Goal: Information Seeking & Learning: Check status

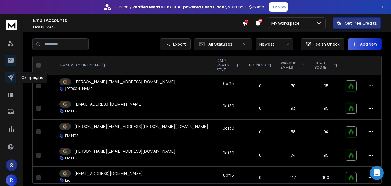
click at [12, 78] on icon at bounding box center [11, 77] width 6 height 6
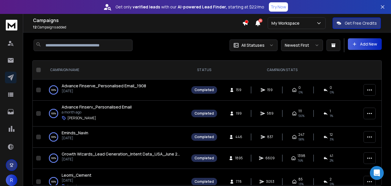
click at [112, 154] on span "Growth Wizards_Lead Generation_Intent Data_USA_June 2025" at bounding box center [123, 154] width 123 height 6
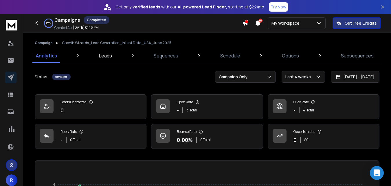
click at [103, 55] on p "Leads" at bounding box center [105, 55] width 13 height 7
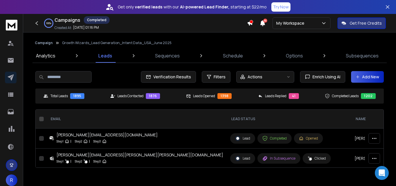
click at [44, 54] on p "Analytics" at bounding box center [45, 55] width 19 height 7
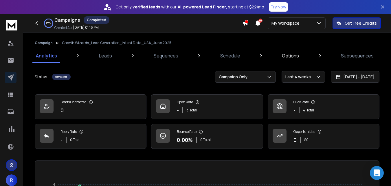
click at [287, 55] on p "Options" at bounding box center [290, 55] width 17 height 7
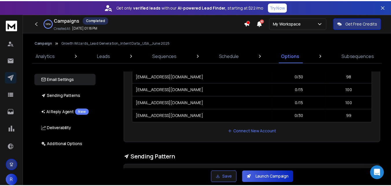
scroll to position [116, 0]
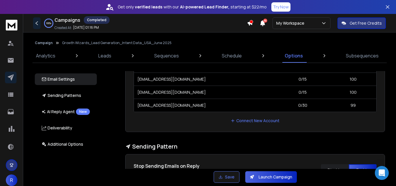
click at [36, 22] on icon at bounding box center [36, 23] width 5 height 5
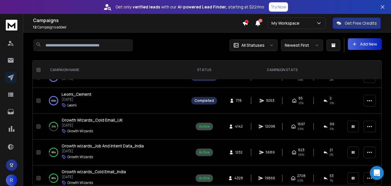
scroll to position [87, 0]
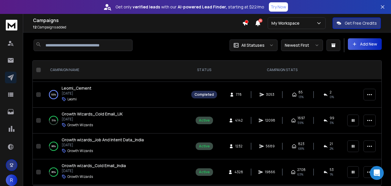
click at [90, 113] on span "Growth Wizards_Cold Email_UK" at bounding box center [92, 114] width 61 height 6
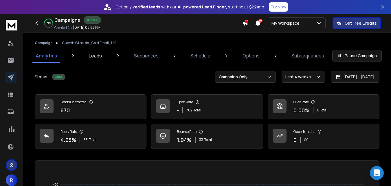
click at [94, 54] on p "Leads" at bounding box center [95, 55] width 13 height 7
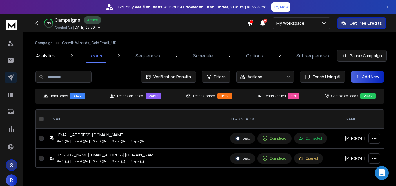
click at [48, 55] on p "Analytics" at bounding box center [45, 55] width 19 height 7
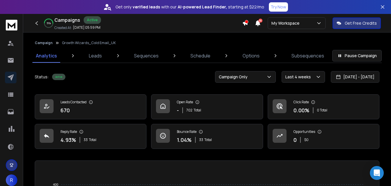
scroll to position [145, 0]
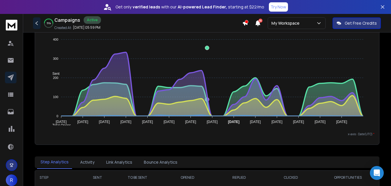
click at [37, 22] on icon at bounding box center [36, 23] width 5 height 5
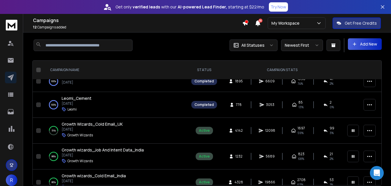
scroll to position [87, 0]
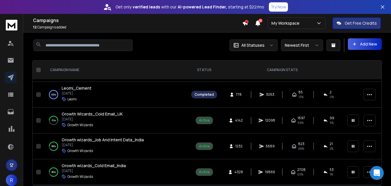
click at [98, 139] on span "Growth wizards_Job And Intent Data_India" at bounding box center [103, 140] width 82 height 6
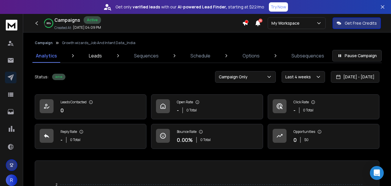
click at [95, 55] on p "Leads" at bounding box center [95, 55] width 13 height 7
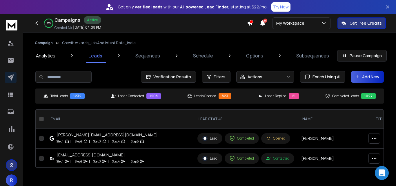
click at [50, 55] on p "Analytics" at bounding box center [45, 55] width 19 height 7
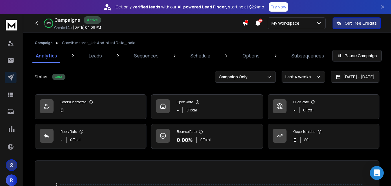
scroll to position [116, 0]
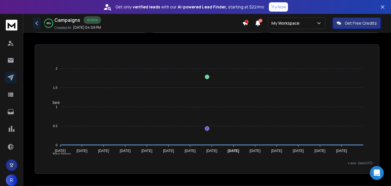
click at [35, 22] on icon at bounding box center [36, 23] width 5 height 5
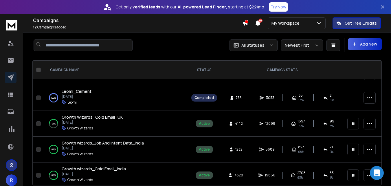
scroll to position [87, 0]
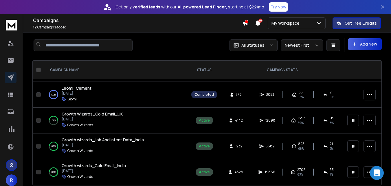
click at [83, 165] on span "Growth wizards_Cold Email_India" at bounding box center [94, 166] width 64 height 6
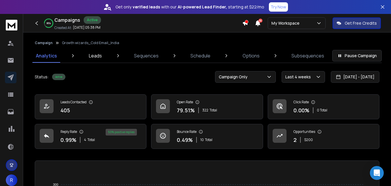
click at [98, 58] on p "Leads" at bounding box center [95, 55] width 13 height 7
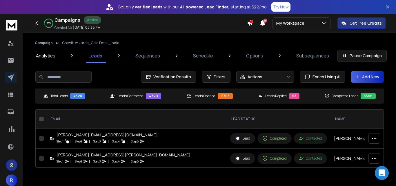
click at [43, 56] on p "Analytics" at bounding box center [45, 55] width 19 height 7
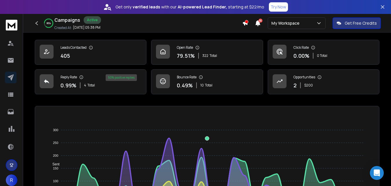
scroll to position [116, 0]
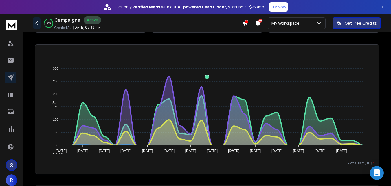
click at [36, 23] on icon at bounding box center [36, 23] width 2 height 4
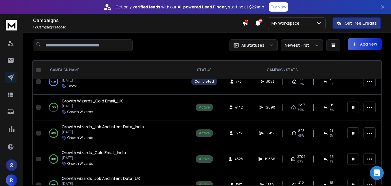
scroll to position [116, 0]
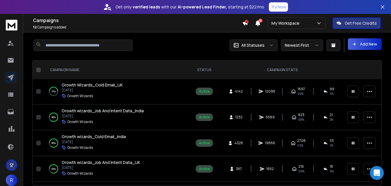
click at [99, 163] on span "Growth wizards_Job And Intent Data_UK" at bounding box center [101, 162] width 79 height 6
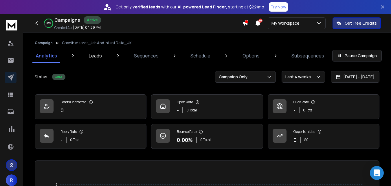
click at [97, 56] on p "Leads" at bounding box center [95, 55] width 13 height 7
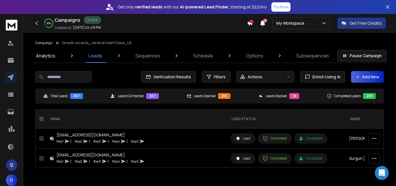
click at [40, 57] on p "Analytics" at bounding box center [45, 55] width 19 height 7
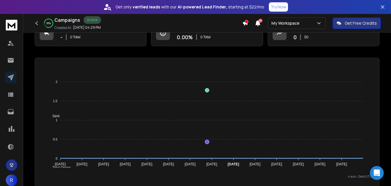
scroll to position [116, 0]
